Goal: Task Accomplishment & Management: Use online tool/utility

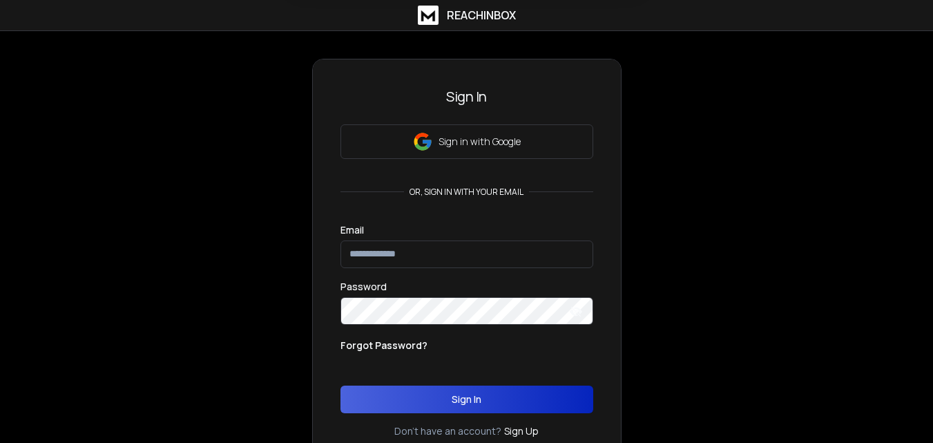
click at [520, 89] on button "Later" at bounding box center [511, 89] width 62 height 35
click at [437, 242] on input "email" at bounding box center [466, 254] width 253 height 28
paste input "**********"
type input "**********"
click at [340, 385] on button "Sign In" at bounding box center [466, 399] width 253 height 28
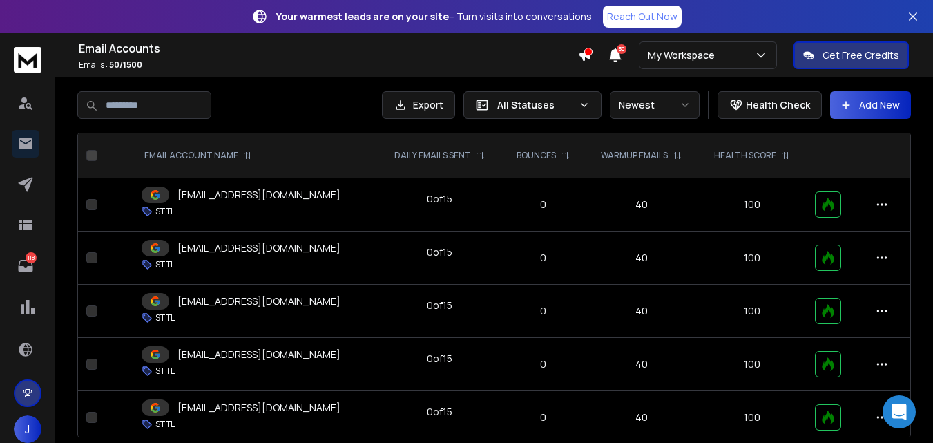
click at [876, 98] on button "Add New" at bounding box center [870, 105] width 81 height 28
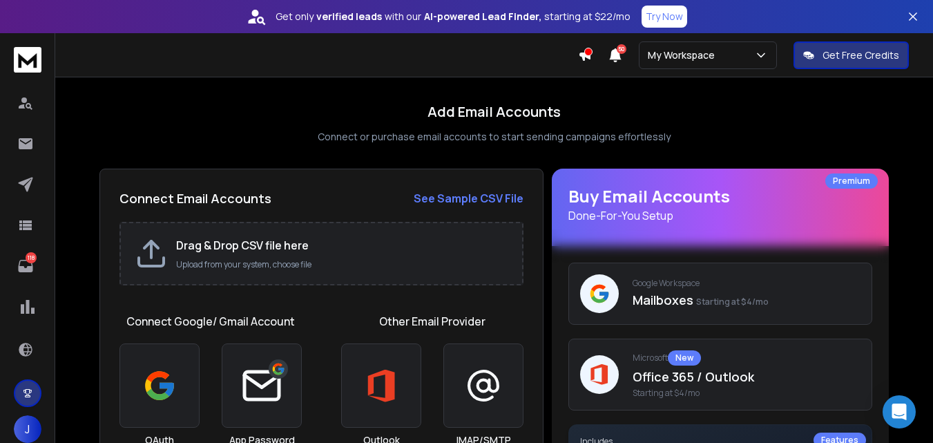
click at [191, 374] on div at bounding box center [159, 385] width 80 height 84
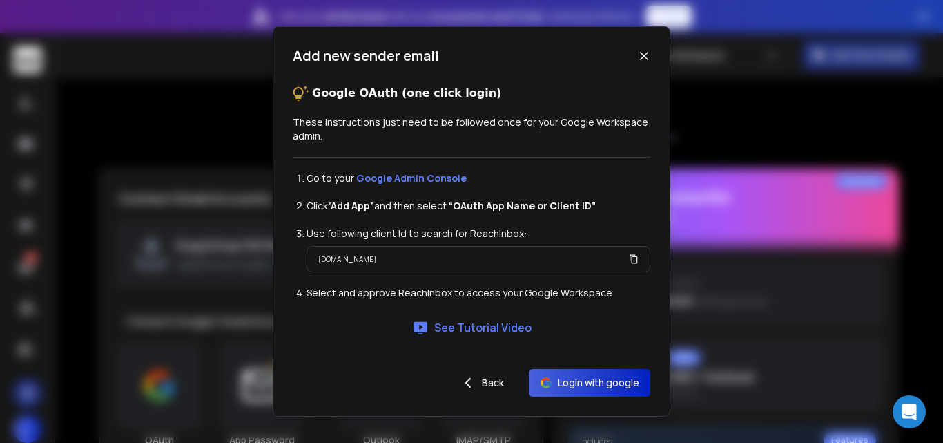
click at [593, 375] on button "Login with google" at bounding box center [589, 383] width 121 height 28
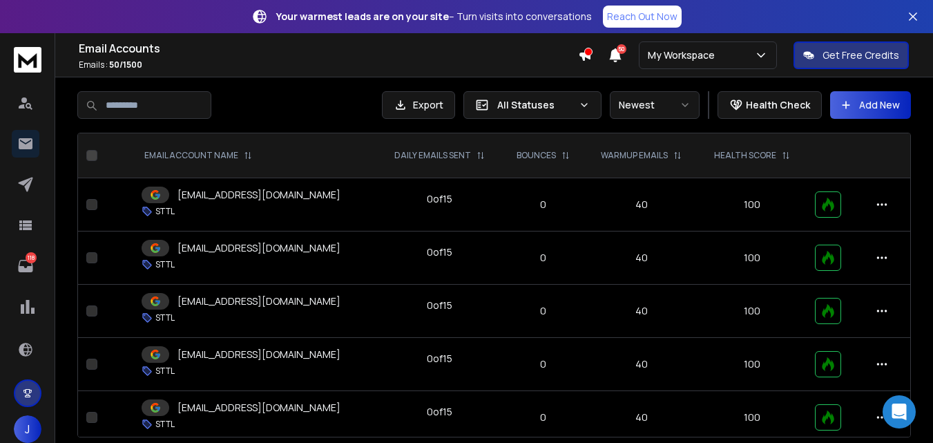
click at [866, 97] on button "Add New" at bounding box center [870, 105] width 81 height 28
click at [862, 99] on button "Add New" at bounding box center [870, 105] width 81 height 28
click at [868, 110] on button "Add New" at bounding box center [870, 105] width 81 height 28
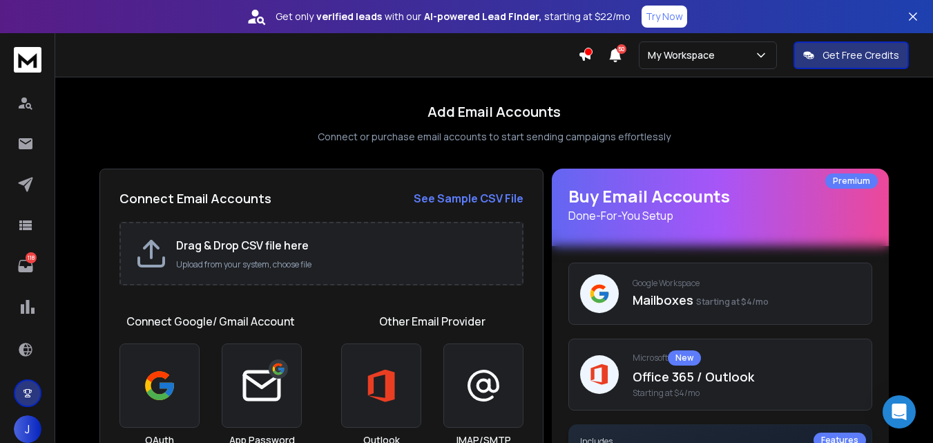
click at [124, 404] on div at bounding box center [159, 385] width 80 height 84
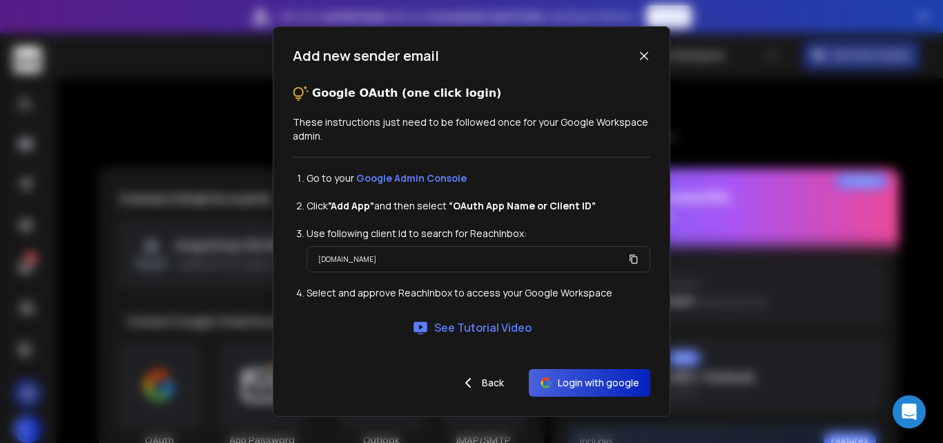
click at [597, 383] on button "Login with google" at bounding box center [589, 383] width 121 height 28
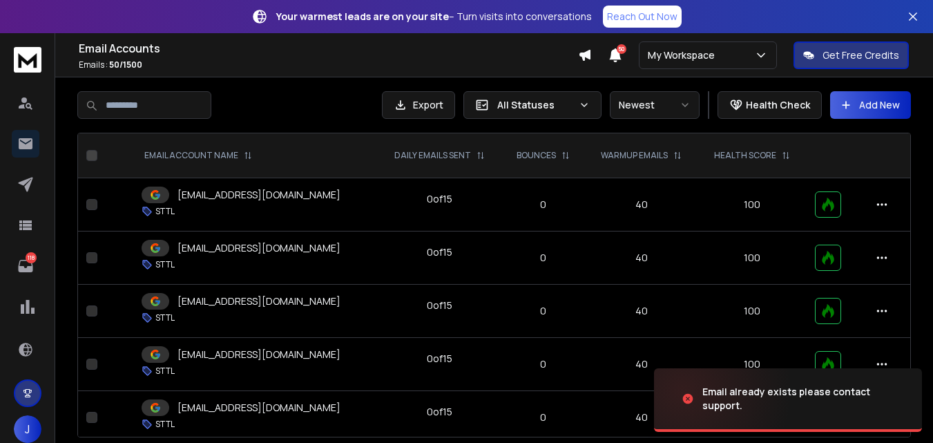
click at [875, 108] on button "Add New" at bounding box center [870, 105] width 81 height 28
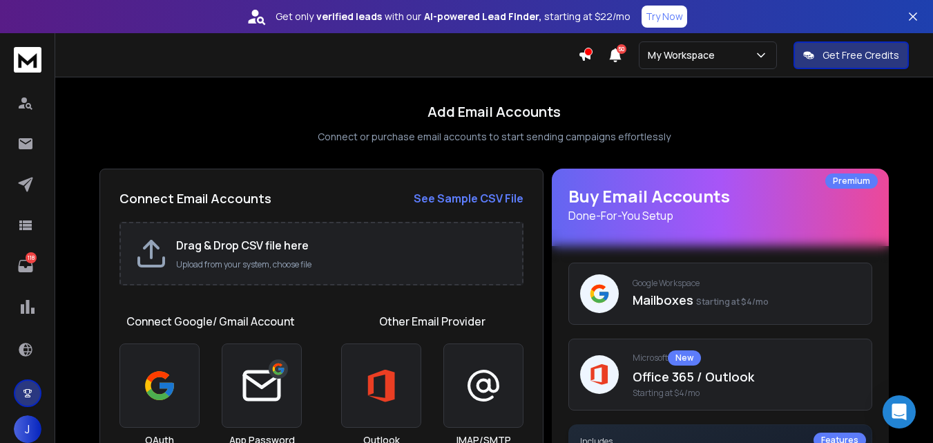
click at [160, 379] on icon at bounding box center [159, 384] width 35 height 41
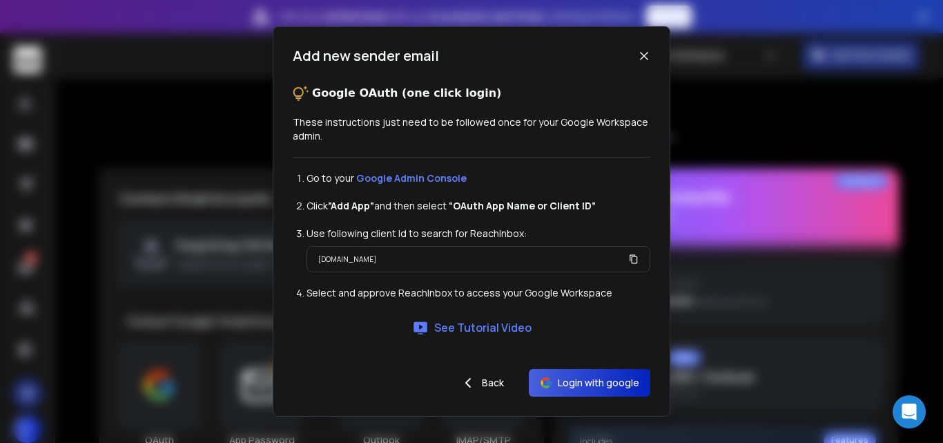
click at [575, 374] on button "Login with google" at bounding box center [589, 383] width 121 height 28
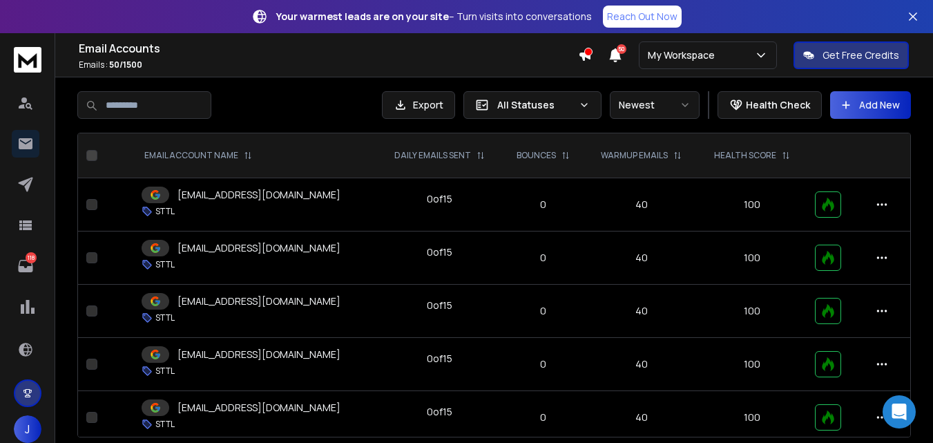
click at [871, 99] on button "Add New" at bounding box center [870, 105] width 81 height 28
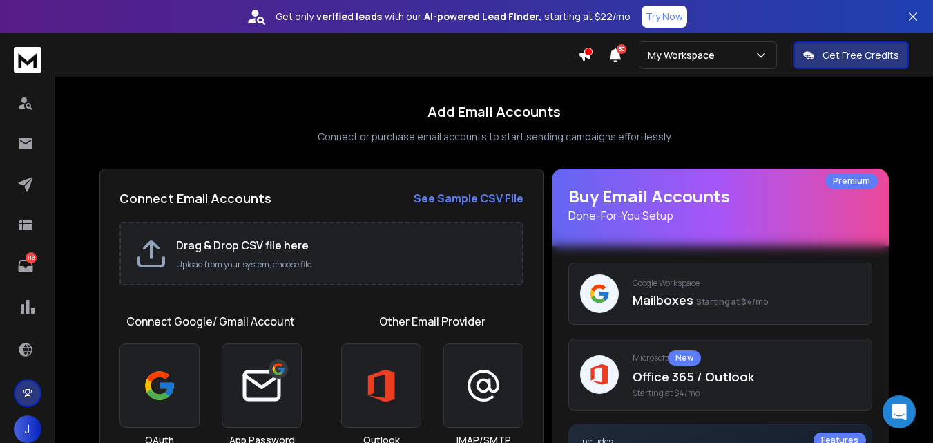
click at [159, 379] on icon at bounding box center [159, 384] width 35 height 41
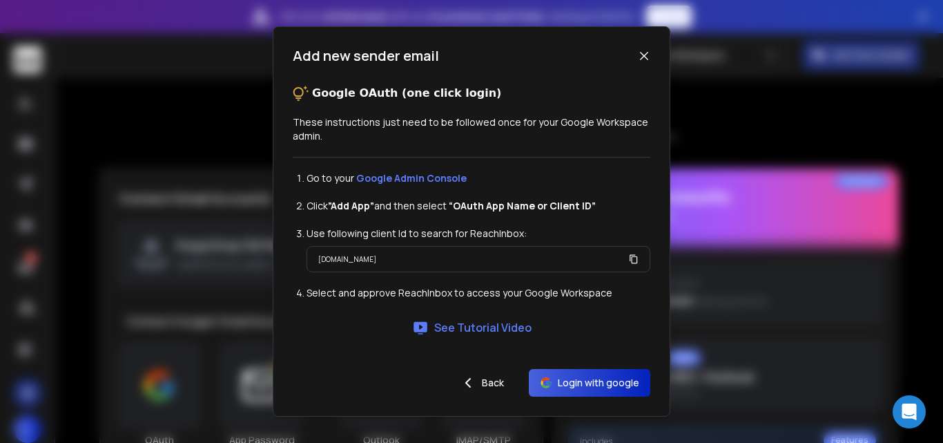
click at [597, 388] on button "Login with google" at bounding box center [589, 383] width 121 height 28
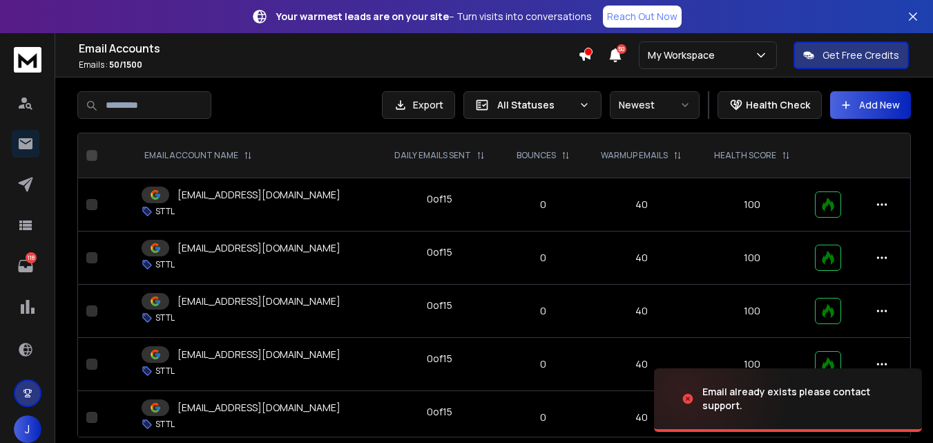
click at [885, 101] on button "Add New" at bounding box center [870, 105] width 81 height 28
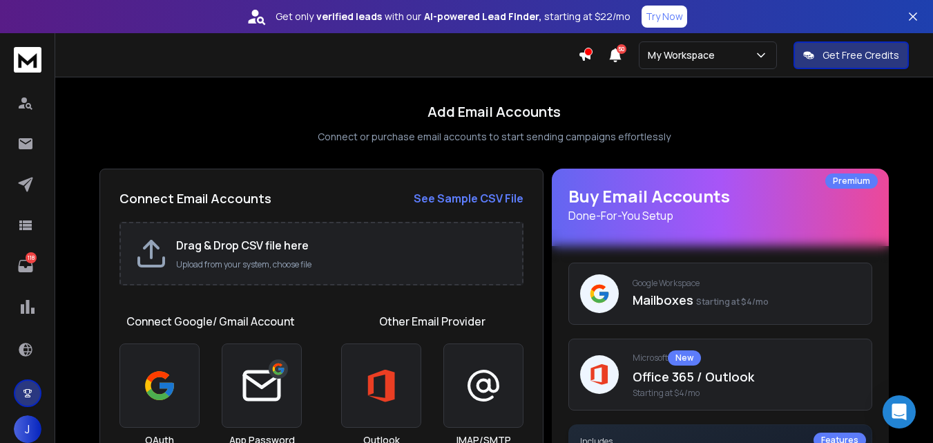
click at [177, 371] on div at bounding box center [159, 385] width 80 height 84
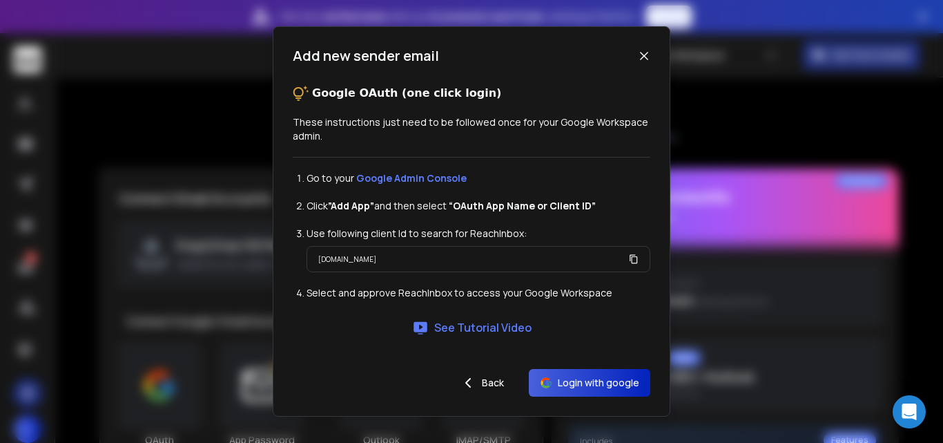
click at [590, 389] on button "Login with google" at bounding box center [589, 383] width 121 height 28
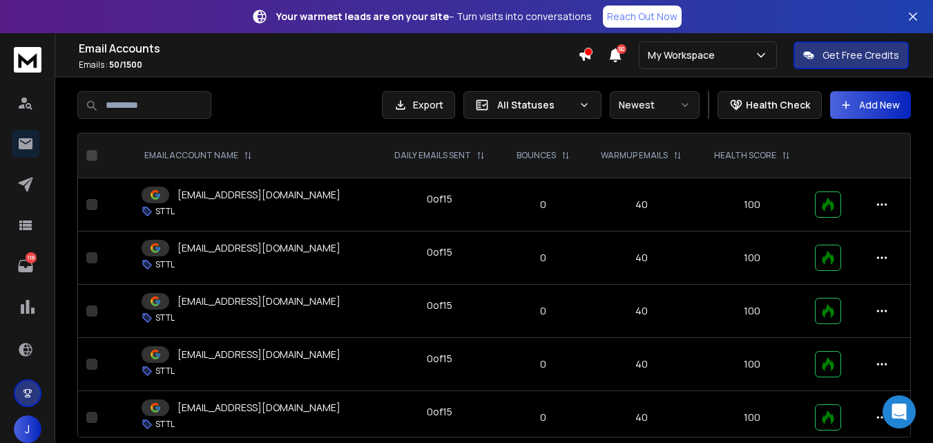
click at [877, 98] on button "Add New" at bounding box center [870, 105] width 81 height 28
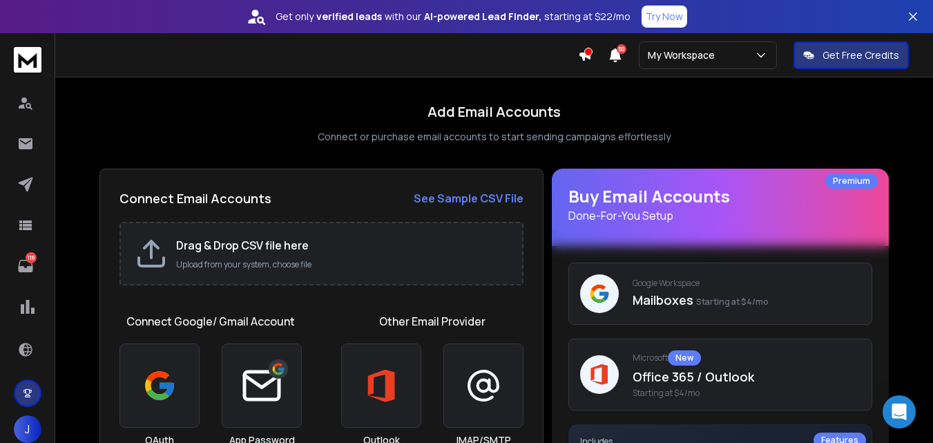
click at [143, 372] on icon at bounding box center [159, 384] width 35 height 41
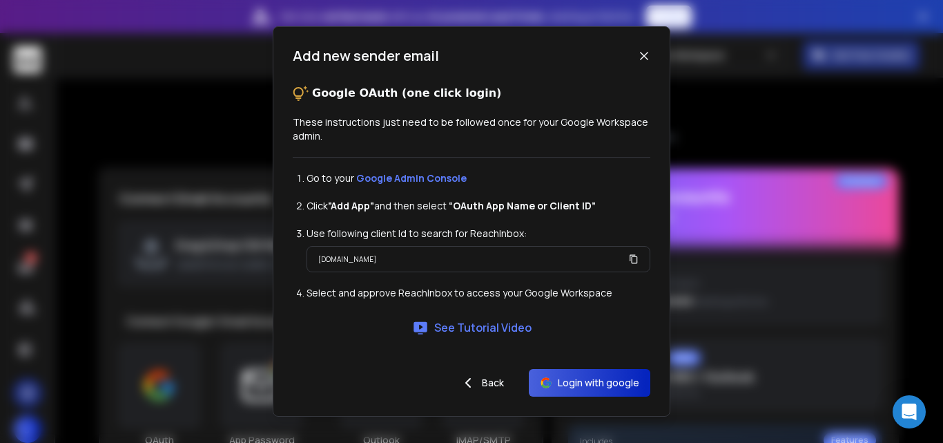
click at [561, 386] on button "Login with google" at bounding box center [589, 383] width 121 height 28
